Goal: Navigation & Orientation: Find specific page/section

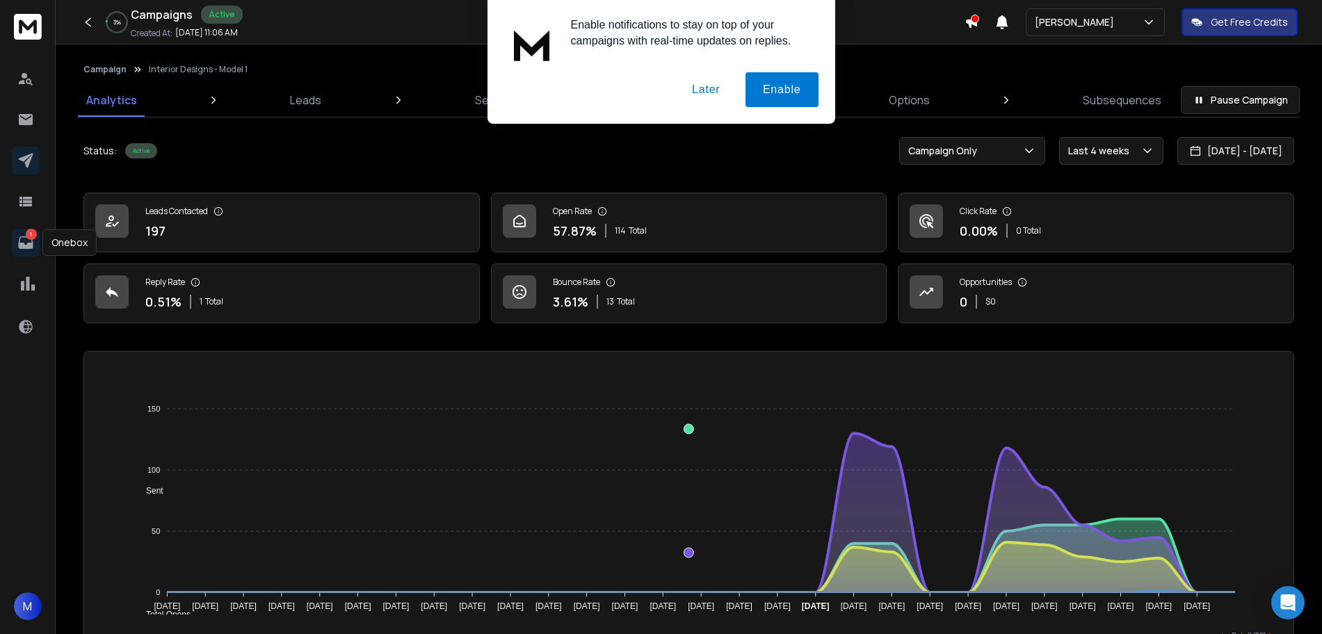
click at [21, 244] on icon at bounding box center [25, 243] width 15 height 13
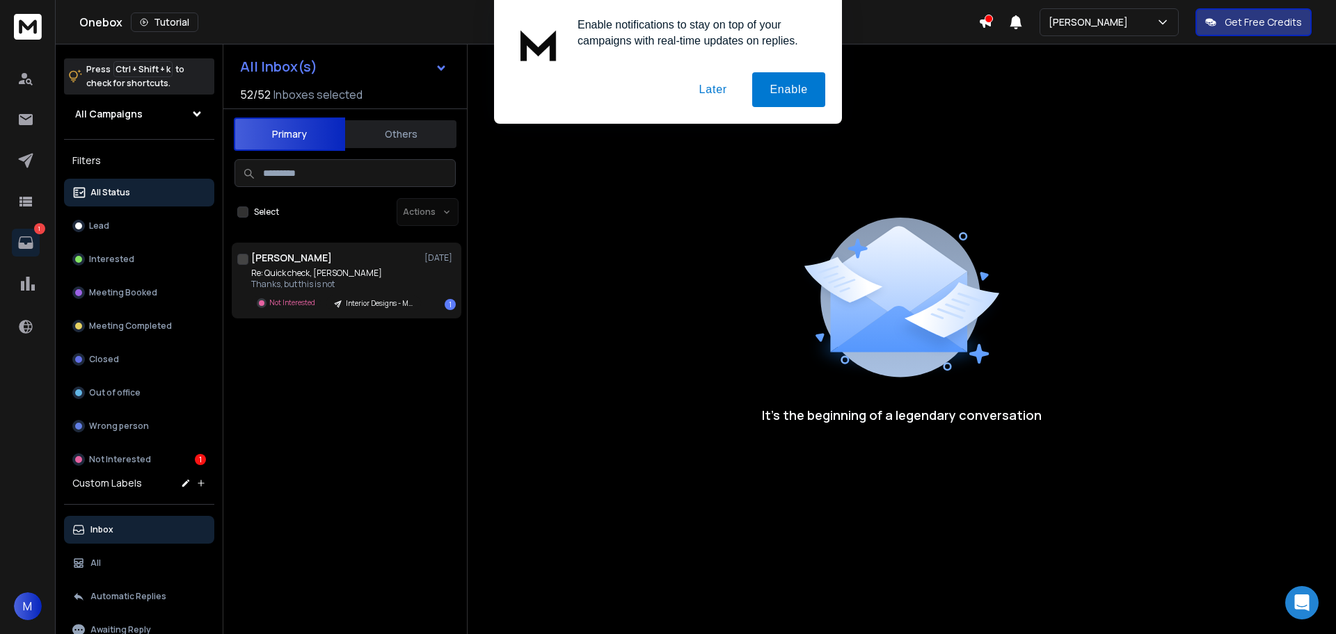
click at [319, 274] on p "Re: Quick check, [PERSON_NAME]" at bounding box center [334, 273] width 167 height 11
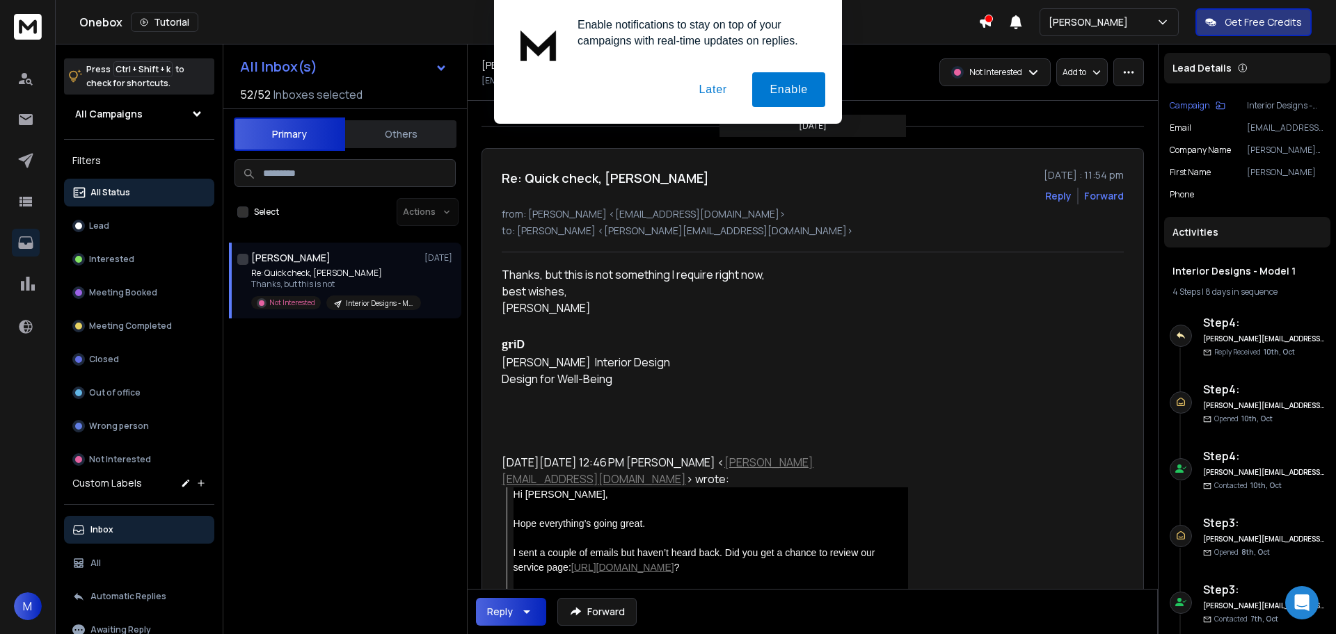
click at [695, 88] on button "Later" at bounding box center [712, 89] width 63 height 35
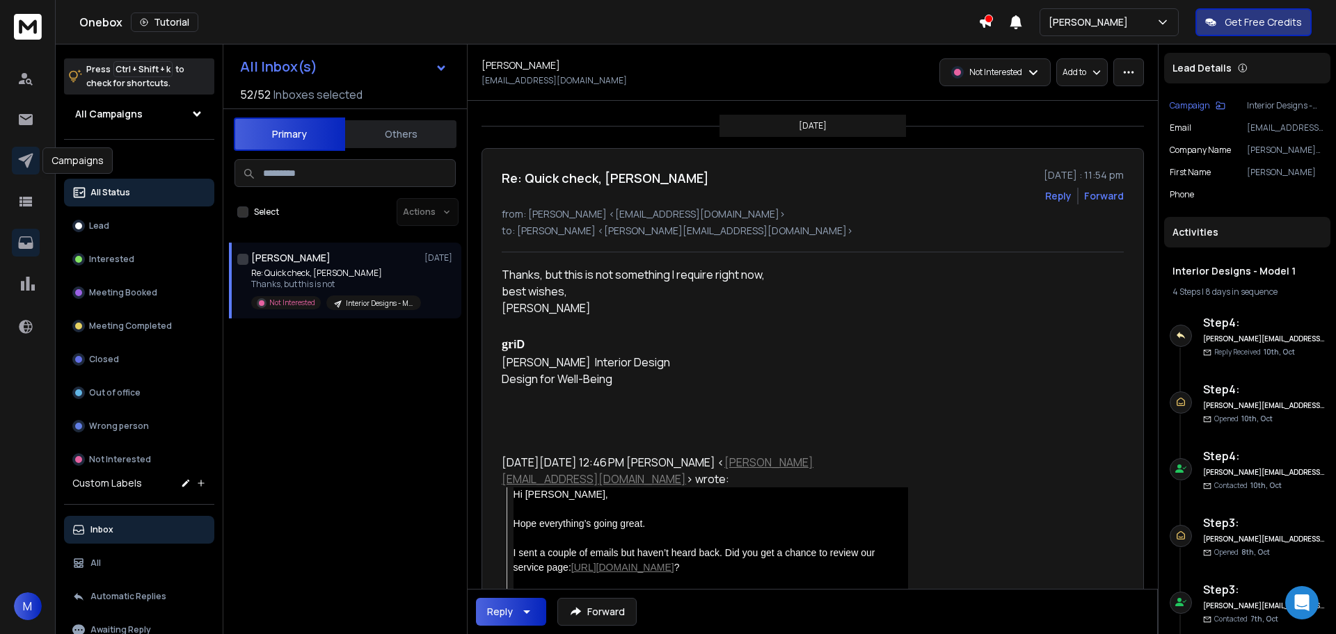
click at [19, 152] on icon at bounding box center [25, 160] width 17 height 17
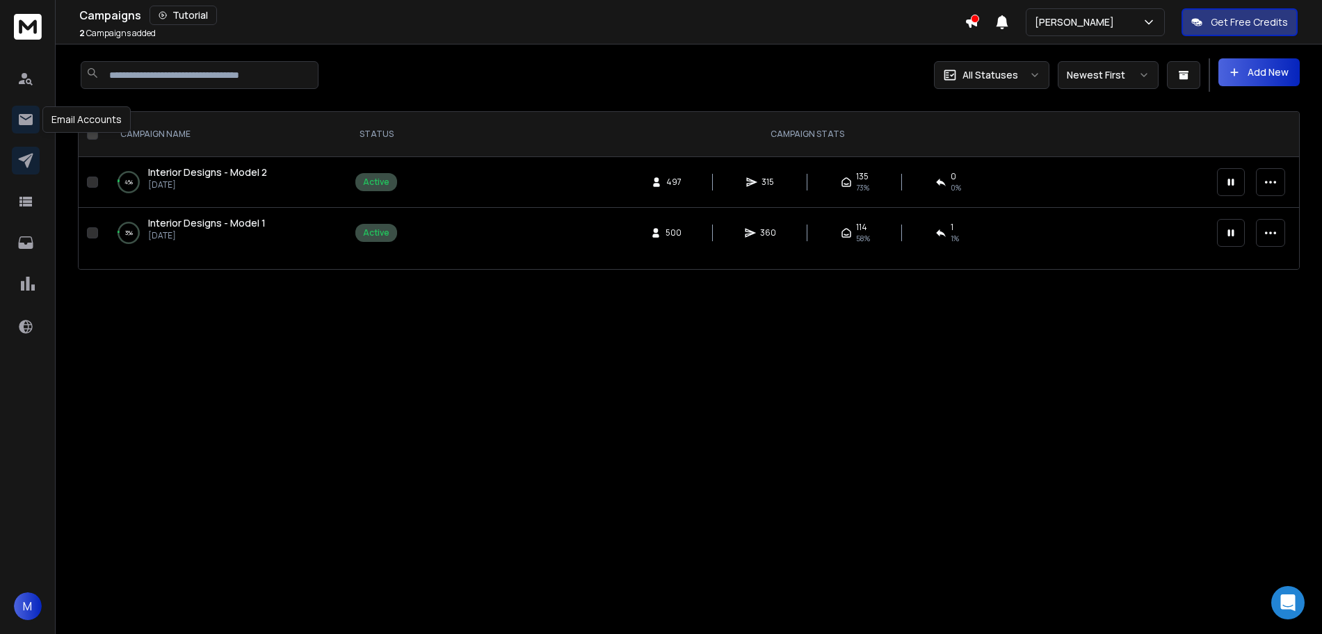
drag, startPoint x: 36, startPoint y: 102, endPoint x: 28, endPoint y: 119, distance: 18.7
click at [28, 119] on div at bounding box center [28, 200] width 32 height 289
click at [28, 119] on icon at bounding box center [26, 119] width 14 height 11
